Goal: Communication & Community: Answer question/provide support

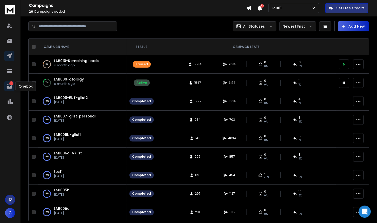
click at [10, 88] on icon at bounding box center [9, 86] width 5 height 5
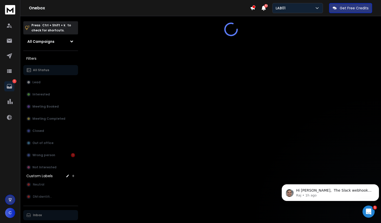
click at [296, 8] on div "LAB01" at bounding box center [298, 8] width 44 height 5
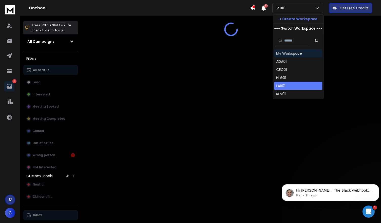
click at [52, 152] on div "All Status Lead Interested Meeting Booked Meeting Completed Closed Out of offic…" at bounding box center [50, 118] width 55 height 107
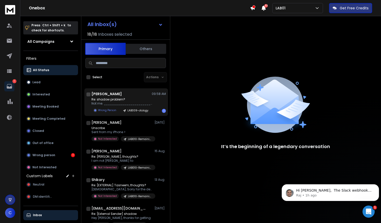
click at [125, 98] on p "Re: shadow problem?" at bounding box center [121, 100] width 61 height 4
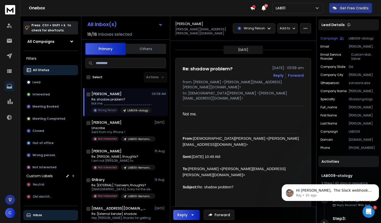
click at [269, 24] on div "Wrong Person" at bounding box center [254, 29] width 42 height 10
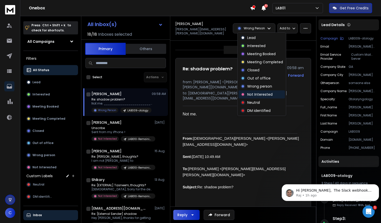
click at [263, 96] on p "Not Interested" at bounding box center [259, 94] width 25 height 5
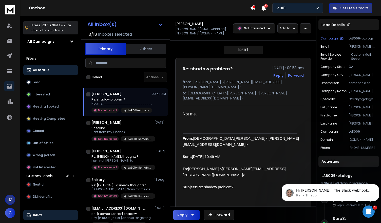
click at [308, 8] on div "LAB01" at bounding box center [298, 8] width 44 height 5
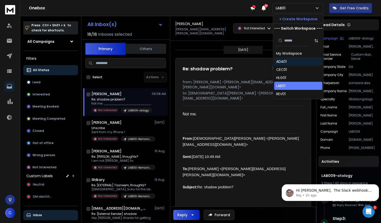
click at [295, 62] on div "ADA01" at bounding box center [298, 62] width 48 height 8
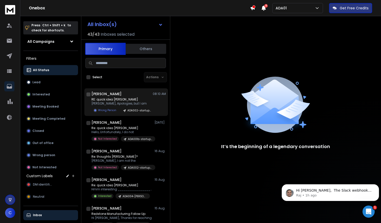
click at [145, 101] on p "RE: quick idea [PERSON_NAME]" at bounding box center [121, 100] width 61 height 4
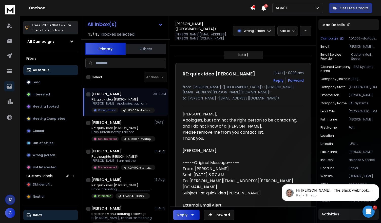
click at [264, 29] on p "Wrong Person" at bounding box center [254, 31] width 21 height 4
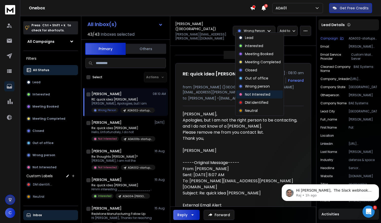
click at [257, 93] on p "Not Interested" at bounding box center [257, 94] width 25 height 5
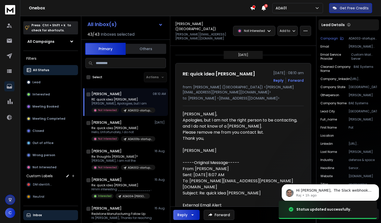
click at [307, 29] on icon "button" at bounding box center [305, 31] width 5 height 5
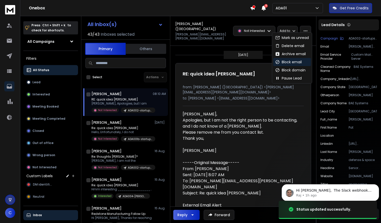
click at [299, 63] on div "Block email" at bounding box center [288, 62] width 27 height 5
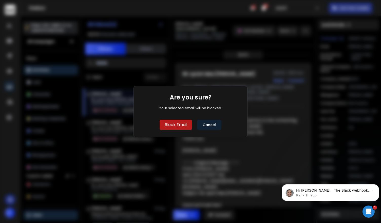
click at [182, 124] on button "Block Email" at bounding box center [176, 125] width 32 height 10
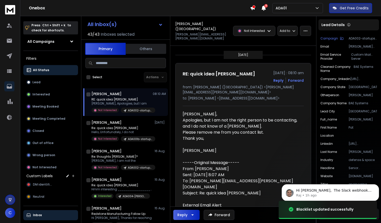
click at [155, 56] on div "Primary Others Select Actions Reeve 08:10 AM RE: quick idea Pat Chris, Apologie…" at bounding box center [125, 148] width 89 height 209
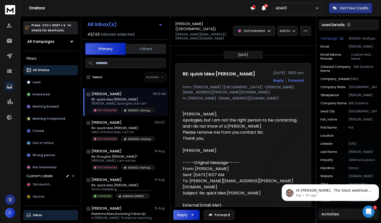
click at [154, 51] on button "Others" at bounding box center [146, 48] width 41 height 11
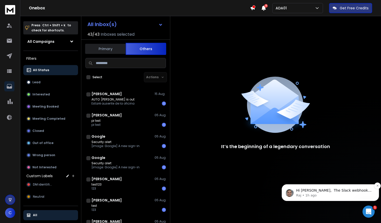
click at [321, 193] on div "Hi Christian, ​ The Slack webhook issue is currently being investigated by our …" at bounding box center [335, 191] width 78 height 7
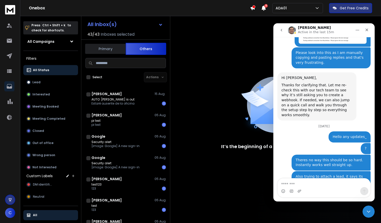
scroll to position [6204, 0]
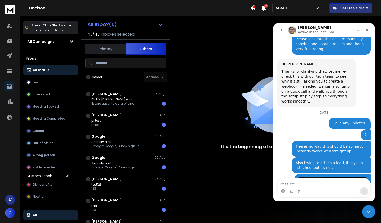
click at [370, 210] on icon "Close Intercom Messenger" at bounding box center [368, 211] width 6 height 6
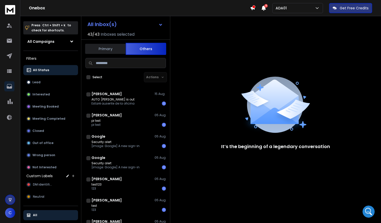
click at [93, 46] on button "Primary" at bounding box center [105, 48] width 41 height 11
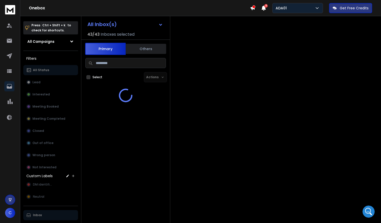
scroll to position [6192, 0]
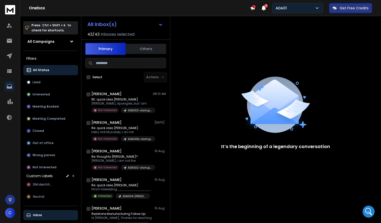
click at [287, 7] on p "ADA01" at bounding box center [282, 8] width 13 height 5
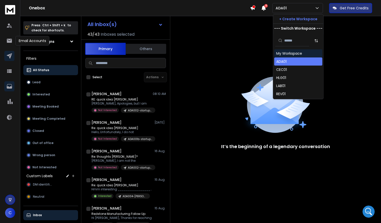
click at [12, 55] on icon at bounding box center [9, 56] width 6 height 6
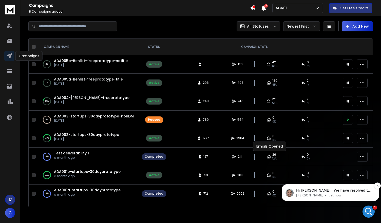
scroll to position [6273, 0]
click at [348, 197] on p "Raj • Just now" at bounding box center [334, 195] width 77 height 5
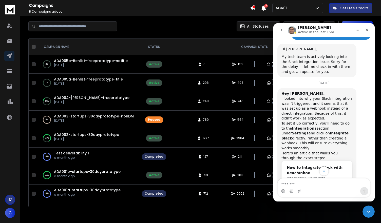
scroll to position [6281, 0]
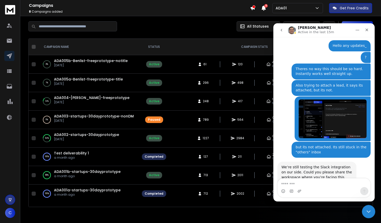
click at [366, 209] on icon "Close Intercom Messenger" at bounding box center [368, 211] width 6 height 6
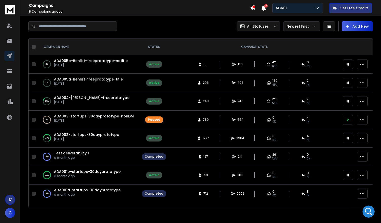
click at [281, 11] on button "ADA01" at bounding box center [297, 8] width 51 height 10
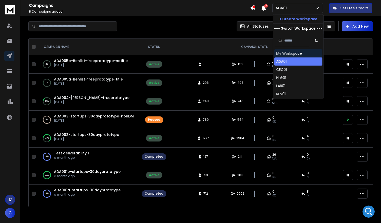
click at [290, 52] on div "My Workspace" at bounding box center [289, 53] width 26 height 5
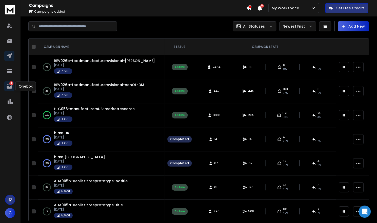
click at [11, 88] on icon at bounding box center [9, 86] width 5 height 5
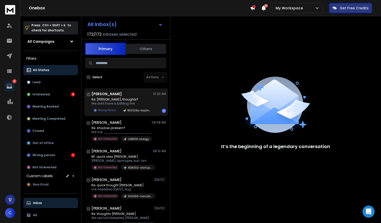
click at [114, 94] on div "Chris Elmes 10:30 AM" at bounding box center [128, 93] width 75 height 5
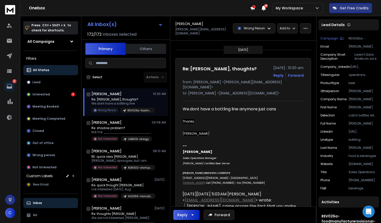
click at [276, 73] on button "Reply" at bounding box center [278, 75] width 10 height 5
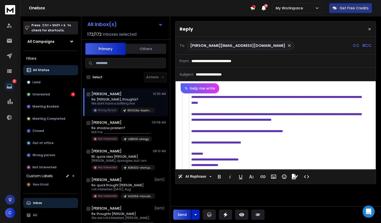
scroll to position [152, 0]
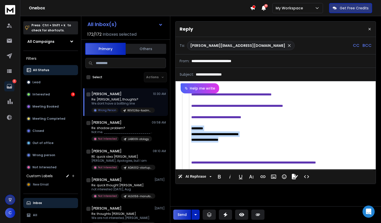
drag, startPoint x: 235, startPoint y: 140, endPoint x: 192, endPoint y: 130, distance: 44.5
click at [192, 130] on div "**********" at bounding box center [280, 117] width 178 height 97
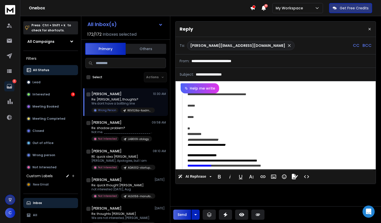
scroll to position [0, 0]
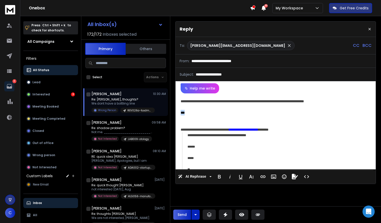
click at [176, 112] on div "**********" at bounding box center [275, 132] width 199 height 76
click at [201, 112] on div "**********" at bounding box center [273, 113] width 185 height 6
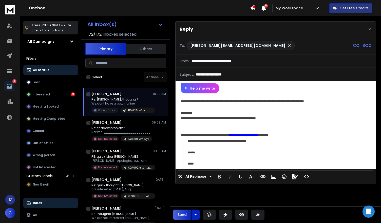
click at [242, 118] on div "**********" at bounding box center [273, 119] width 185 height 6
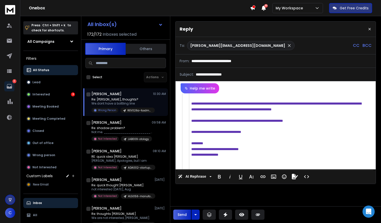
scroll to position [106, 0]
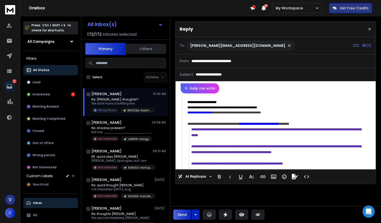
click at [181, 216] on button "Send" at bounding box center [182, 215] width 18 height 10
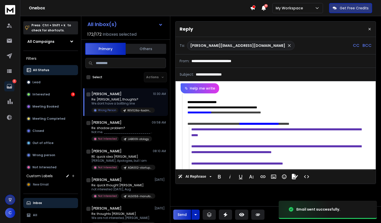
click at [106, 98] on p "Re: Chris, thoughts?" at bounding box center [121, 100] width 61 height 4
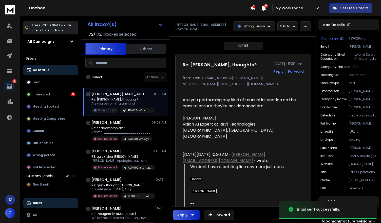
click at [260, 30] on div "Wrong Person" at bounding box center [254, 27] width 42 height 10
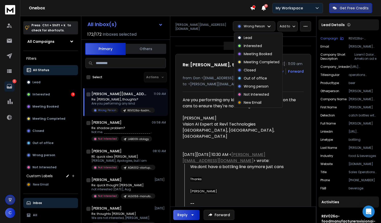
click at [300, 5] on button "My Workspace" at bounding box center [297, 8] width 51 height 10
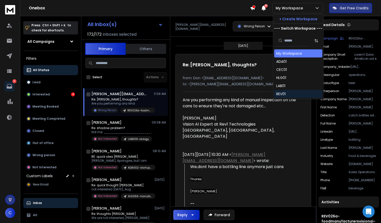
click at [285, 94] on div "REV01" at bounding box center [280, 93] width 9 height 5
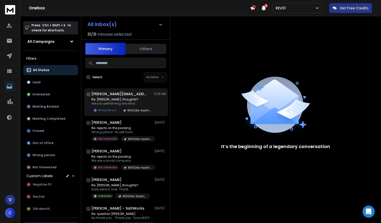
click at [116, 90] on div "[PERSON_NAME][EMAIL_ADDRESS][DOMAIN_NAME] 11:09 AM Re: [PERSON_NAME], thoughts?…" at bounding box center [126, 102] width 84 height 28
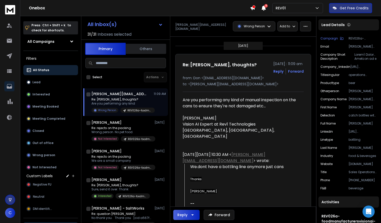
click at [261, 27] on p "Wrong Person" at bounding box center [254, 26] width 21 height 4
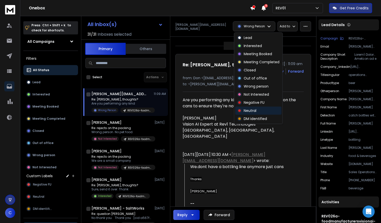
click at [253, 112] on p "Neutral" at bounding box center [250, 110] width 13 height 5
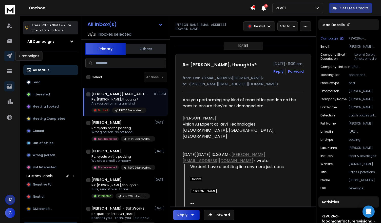
click at [10, 55] on icon at bounding box center [9, 56] width 6 height 6
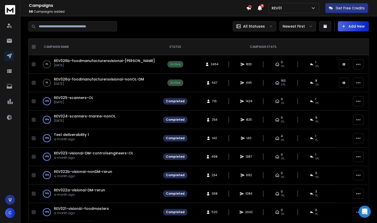
click at [175, 24] on div at bounding box center [113, 26] width 171 height 10
click at [283, 10] on button "REV01" at bounding box center [294, 8] width 51 height 10
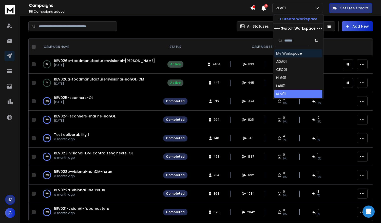
click at [289, 56] on div "My Workspace" at bounding box center [289, 53] width 26 height 5
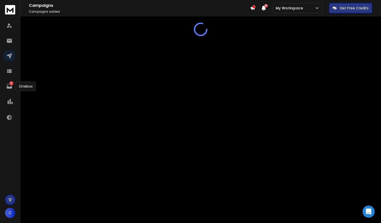
drag, startPoint x: 0, startPoint y: 0, endPoint x: 0, endPoint y: 81, distance: 80.8
click at [12, 90] on link "3" at bounding box center [9, 86] width 10 height 10
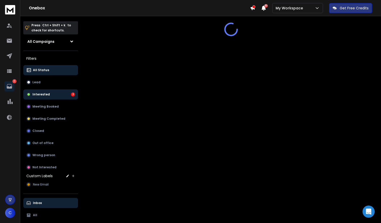
click at [48, 91] on button "Interested 3" at bounding box center [50, 94] width 55 height 10
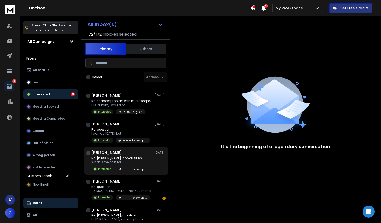
scroll to position [1305, 0]
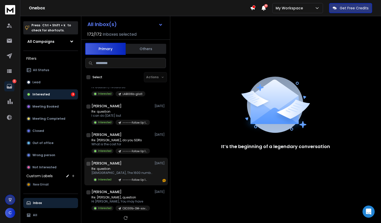
click at [150, 171] on div "Re: question [DEMOGRAPHIC_DATA], The 1600 number is Interested ------Follow Up …" at bounding box center [128, 174] width 75 height 15
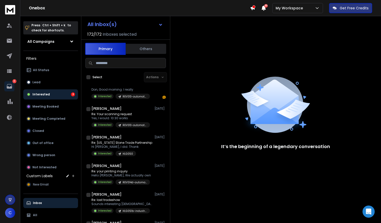
scroll to position [1990, 0]
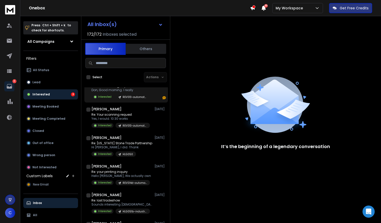
click at [158, 96] on div "RE: Your scanning request [PERSON_NAME], Good morning. I really Interested REV0…" at bounding box center [128, 91] width 75 height 15
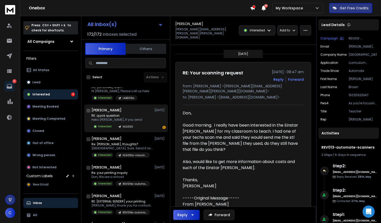
scroll to position [2218, 0]
click at [157, 124] on div "RE: quick question Hello [PERSON_NAME], If you send Interested HLG050" at bounding box center [128, 121] width 75 height 15
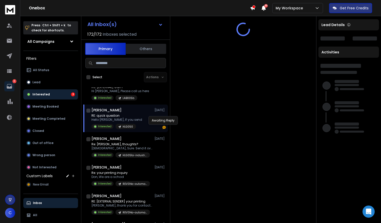
click at [162, 128] on icon at bounding box center [164, 127] width 4 height 3
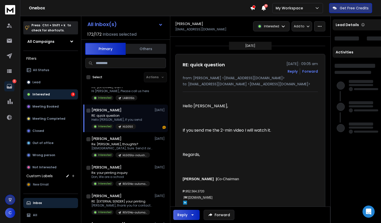
click at [162, 128] on icon at bounding box center [164, 127] width 4 height 3
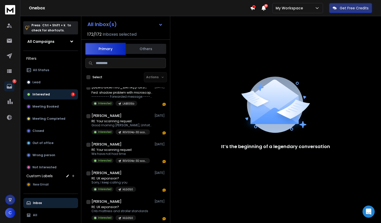
scroll to position [3074, 0]
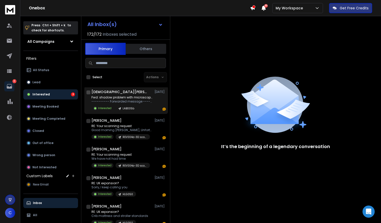
click at [151, 102] on p "---------- Forwarded message --------- From:" at bounding box center [121, 102] width 61 height 4
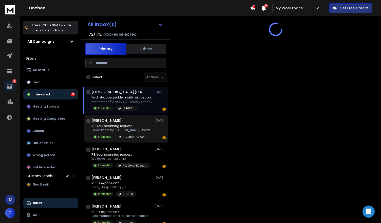
click at [148, 126] on p "RE: Your scanning request" at bounding box center [121, 126] width 61 height 4
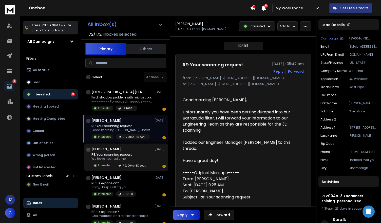
click at [154, 157] on div "RE: Your scanning request We have not had time Interested REV004a-3D scanners-s…" at bounding box center [128, 160] width 75 height 15
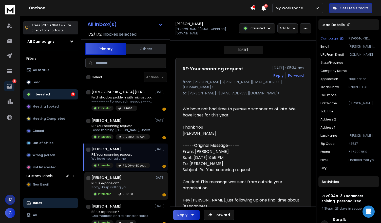
click at [153, 186] on div "RE: UK expansion? Sorry, I keep calling you Interested HLG050" at bounding box center [128, 188] width 75 height 15
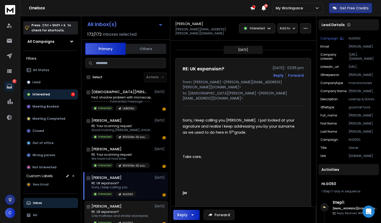
scroll to position [3099, 0]
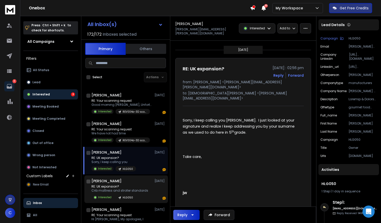
click at [149, 184] on div "[PERSON_NAME] [DATE] RE: UK expansion? Crib mattress and stroller standards Int…" at bounding box center [128, 190] width 75 height 22
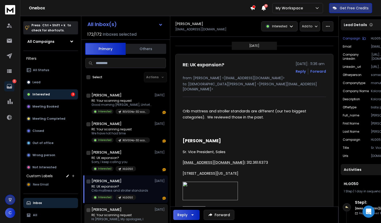
scroll to position [3175, 0]
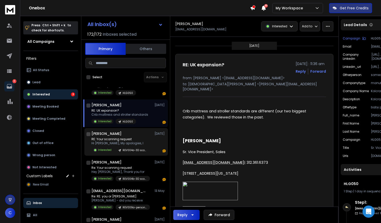
click at [151, 128] on div "[PERSON_NAME] [DATE] RE: Your scanning request Hi [PERSON_NAME], My apologies, …" at bounding box center [126, 142] width 84 height 28
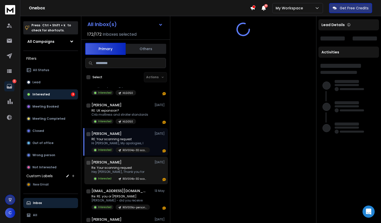
click at [153, 175] on div "Re: Your scanning request Hey [PERSON_NAME], Thank you for Interested REV004b-3…" at bounding box center [128, 173] width 75 height 15
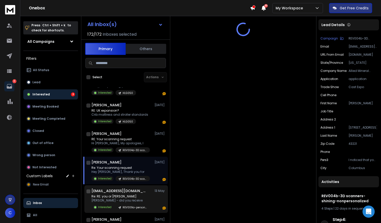
click at [155, 195] on div "Re: RE: you or [PERSON_NAME] - did you receive Interested REV009a-personalcare-…" at bounding box center [128, 202] width 75 height 15
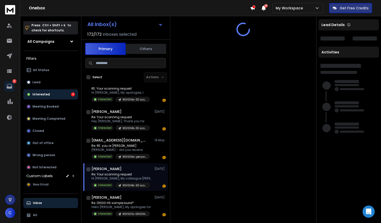
scroll to position [3236, 0]
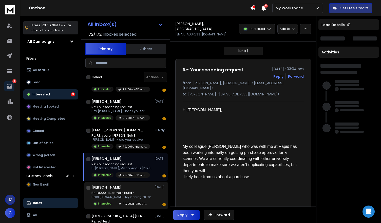
click at [158, 155] on div "[PERSON_NAME][EMAIL_ADDRESS][PERSON_NAME][DOMAIN_NAME] [DATE] Re: RE: quick tho…" at bounding box center [125, 169] width 89 height 165
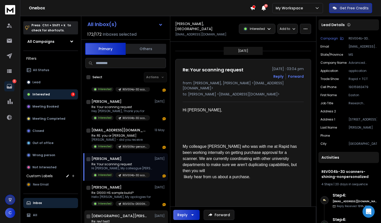
scroll to position [3277, 0]
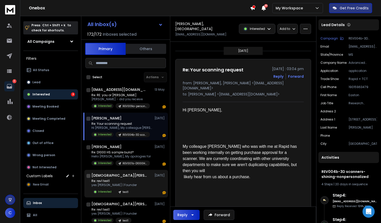
click at [155, 185] on div "Re: rev1 test1 yes [DEMOGRAPHIC_DATA][PERSON_NAME] | Founder Interested test1" at bounding box center [128, 186] width 75 height 15
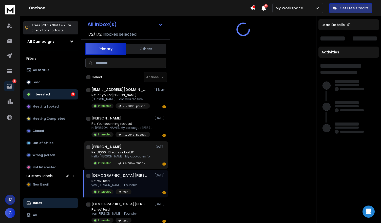
click at [154, 162] on div "Re: D1000 HS sample build? Hello [PERSON_NAME], My apologies for Interested REV…" at bounding box center [128, 158] width 75 height 15
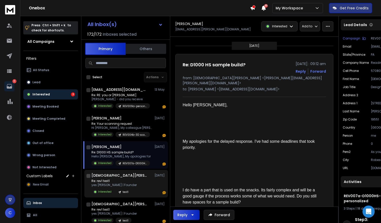
click at [153, 182] on div "Re: rev1 test1 yes [DEMOGRAPHIC_DATA][PERSON_NAME] | Founder Interested test1" at bounding box center [128, 186] width 75 height 15
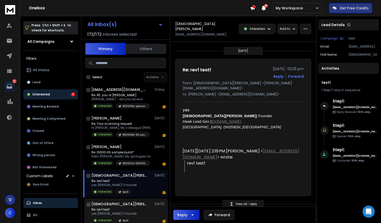
scroll to position [3353, 0]
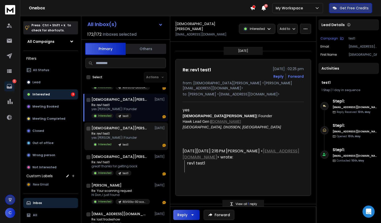
click at [152, 140] on div "Re: rev1 test1 yes [DEMOGRAPHIC_DATA][PERSON_NAME] | Founder Interested test1" at bounding box center [128, 139] width 75 height 15
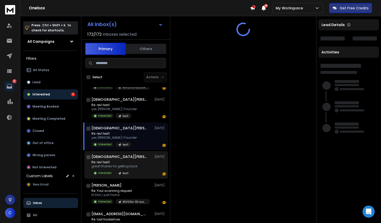
click at [151, 168] on div "Re: rev1 test1 great! thanks for getting back Interested test1" at bounding box center [128, 167] width 75 height 15
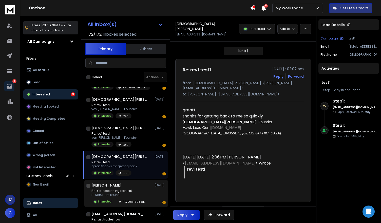
click at [154, 189] on div "Re: Your scanning request Hi [PERSON_NAME], I just found Interested REV001a-3D …" at bounding box center [128, 196] width 75 height 15
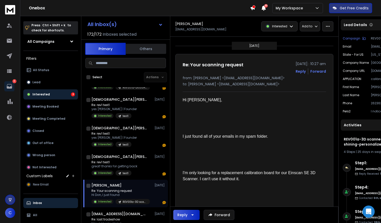
scroll to position [3454, 0]
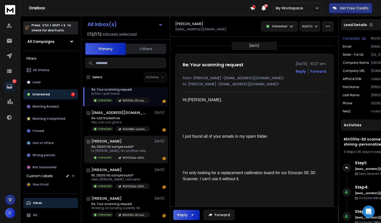
click at [151, 144] on div "[PERSON_NAME] [DATE] Re: D1000 HS sample build? Hi [PERSON_NAME], On another no…" at bounding box center [128, 150] width 75 height 22
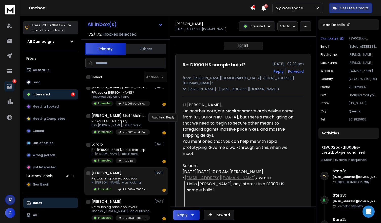
scroll to position [4176, 0]
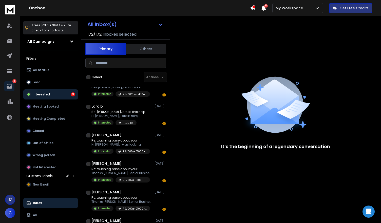
click at [150, 49] on button "Others" at bounding box center [146, 48] width 41 height 11
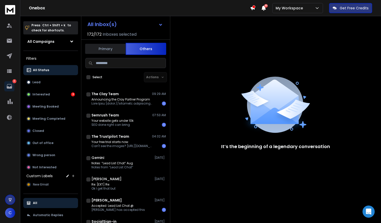
click at [119, 46] on button "Primary" at bounding box center [105, 48] width 41 height 11
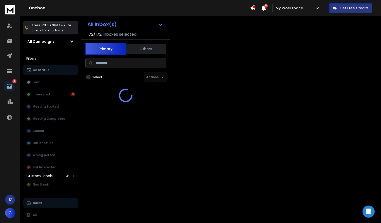
click at [45, 73] on div "All Status Lead Interested 3 Meeting Booked Meeting Completed Closed Out of off…" at bounding box center [50, 118] width 55 height 107
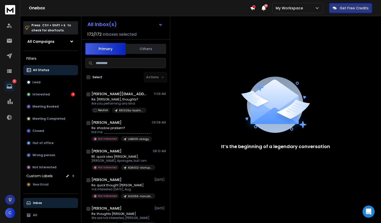
click at [47, 73] on button "All Status" at bounding box center [50, 70] width 55 height 10
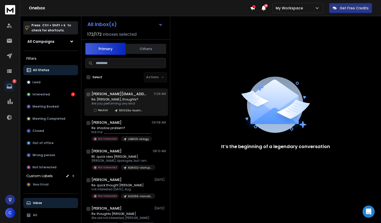
click at [137, 98] on p "Re: [PERSON_NAME], thoughts?" at bounding box center [118, 100] width 55 height 4
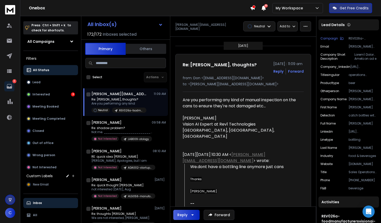
click at [144, 10] on h1 "Onebox" at bounding box center [139, 8] width 221 height 6
